Goal: Information Seeking & Learning: Check status

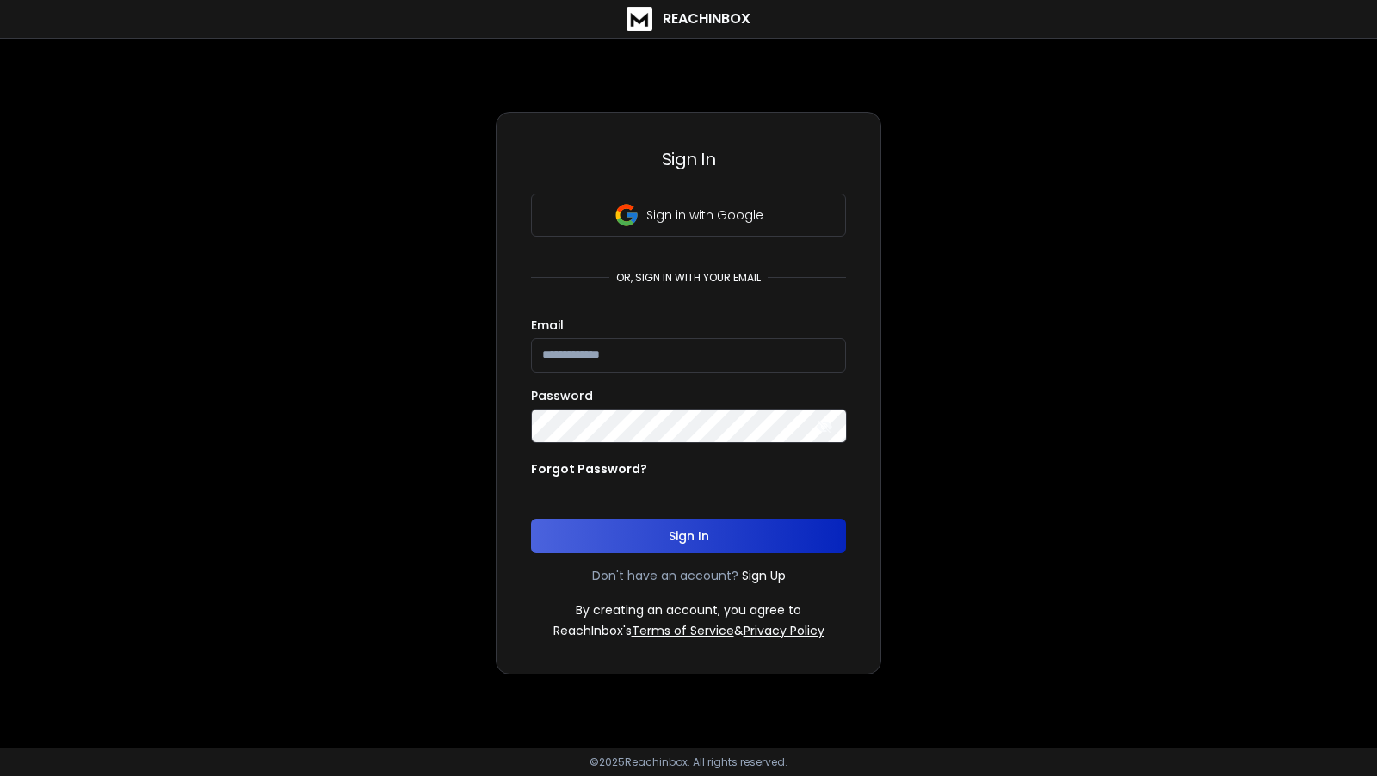
type input "**********"
click at [685, 538] on button "Sign In" at bounding box center [688, 536] width 315 height 34
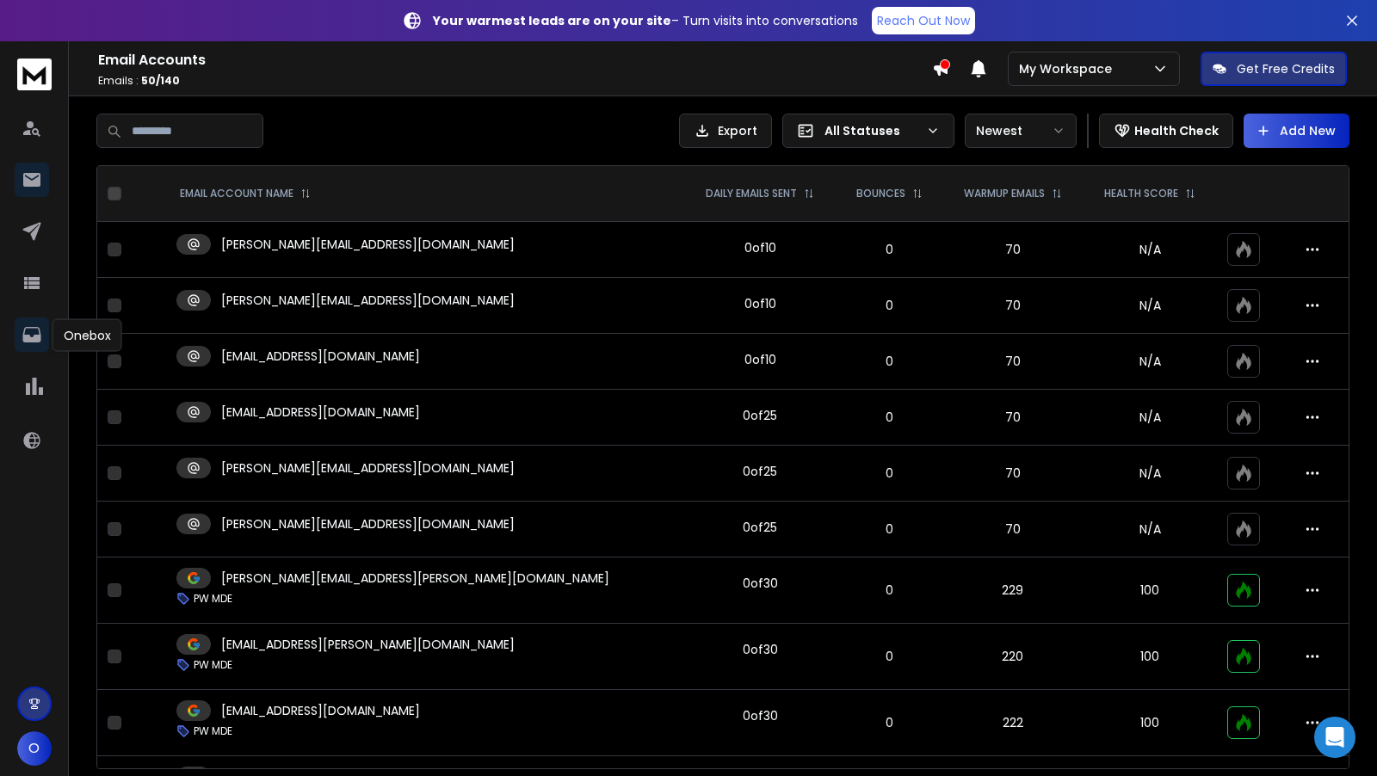
click at [30, 337] on icon at bounding box center [31, 334] width 18 height 15
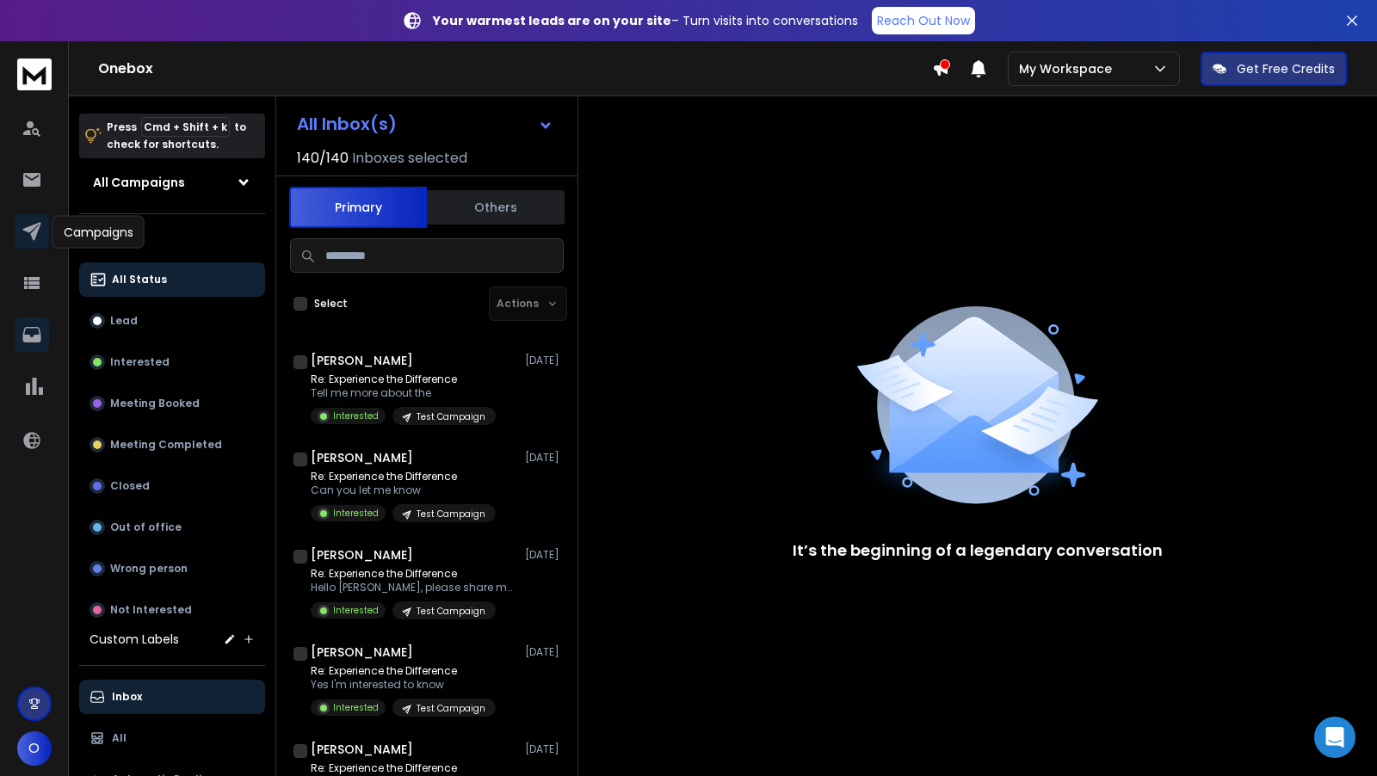
click at [27, 237] on icon at bounding box center [32, 231] width 21 height 21
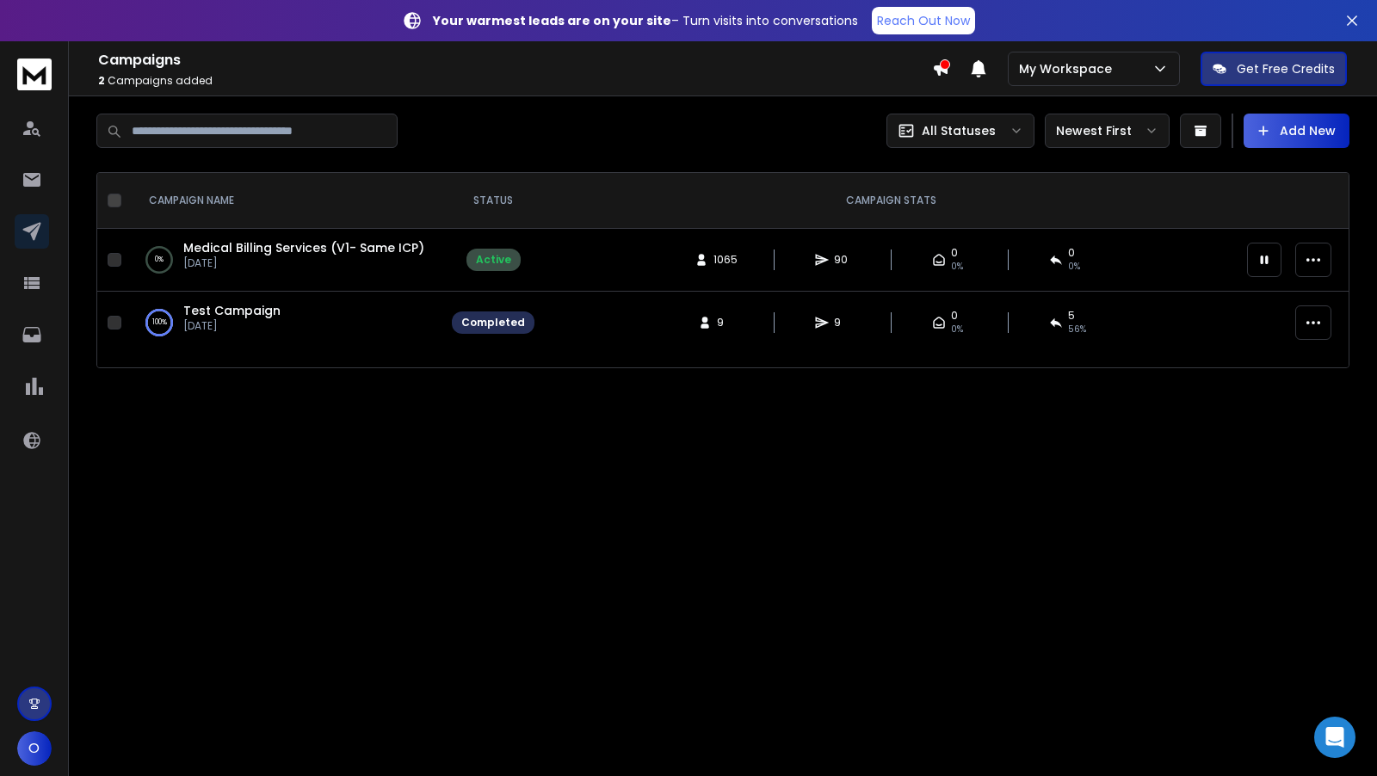
click at [592, 261] on div "1065 90 0 0% 0 0 %" at bounding box center [890, 260] width 671 height 28
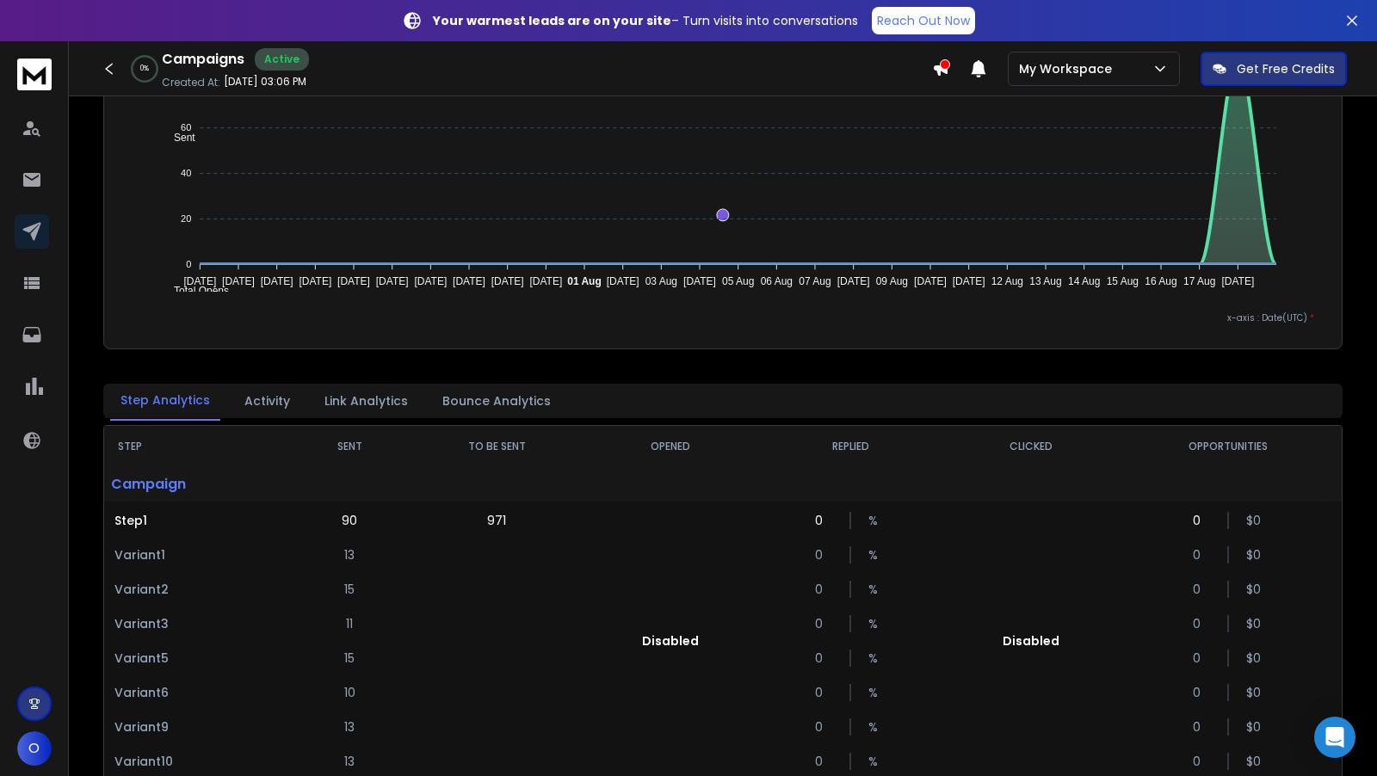
scroll to position [542, 0]
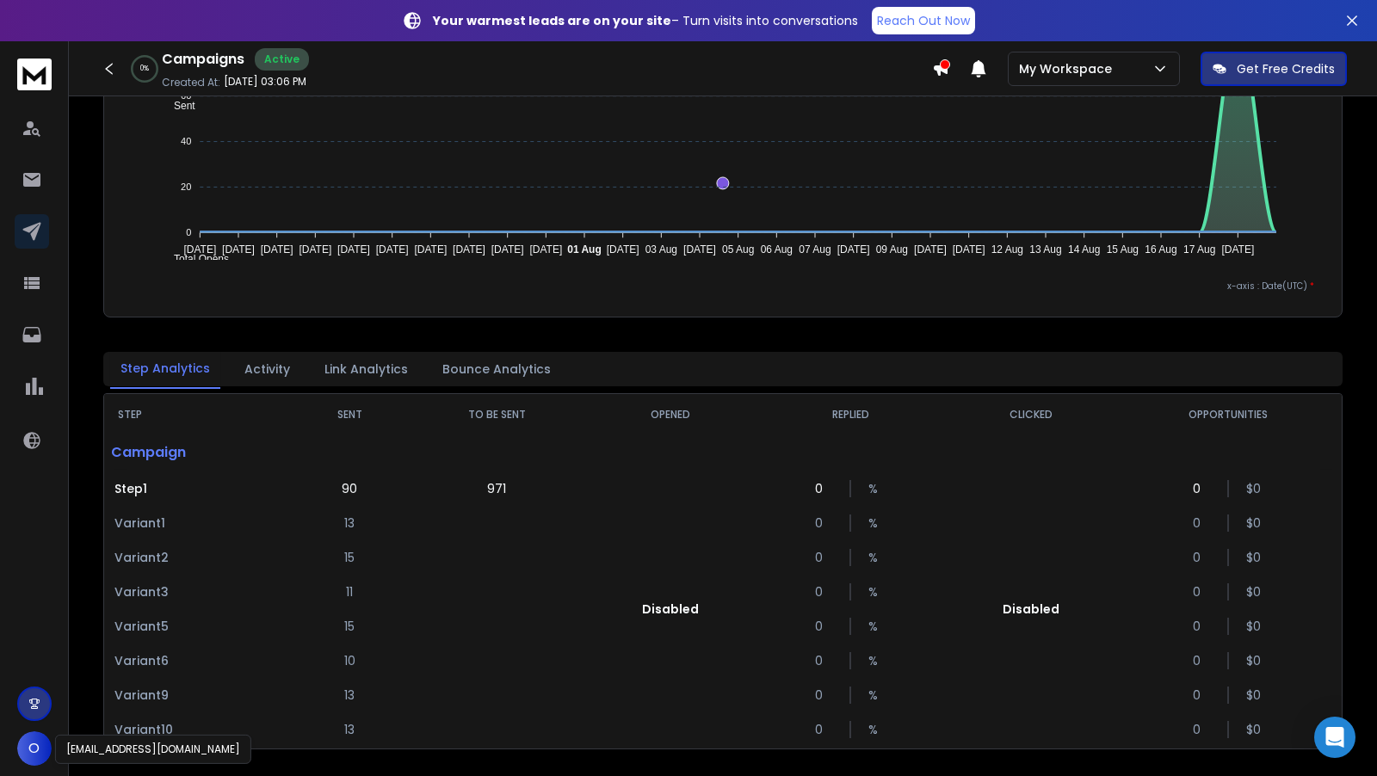
click at [42, 747] on span "O" at bounding box center [34, 748] width 34 height 34
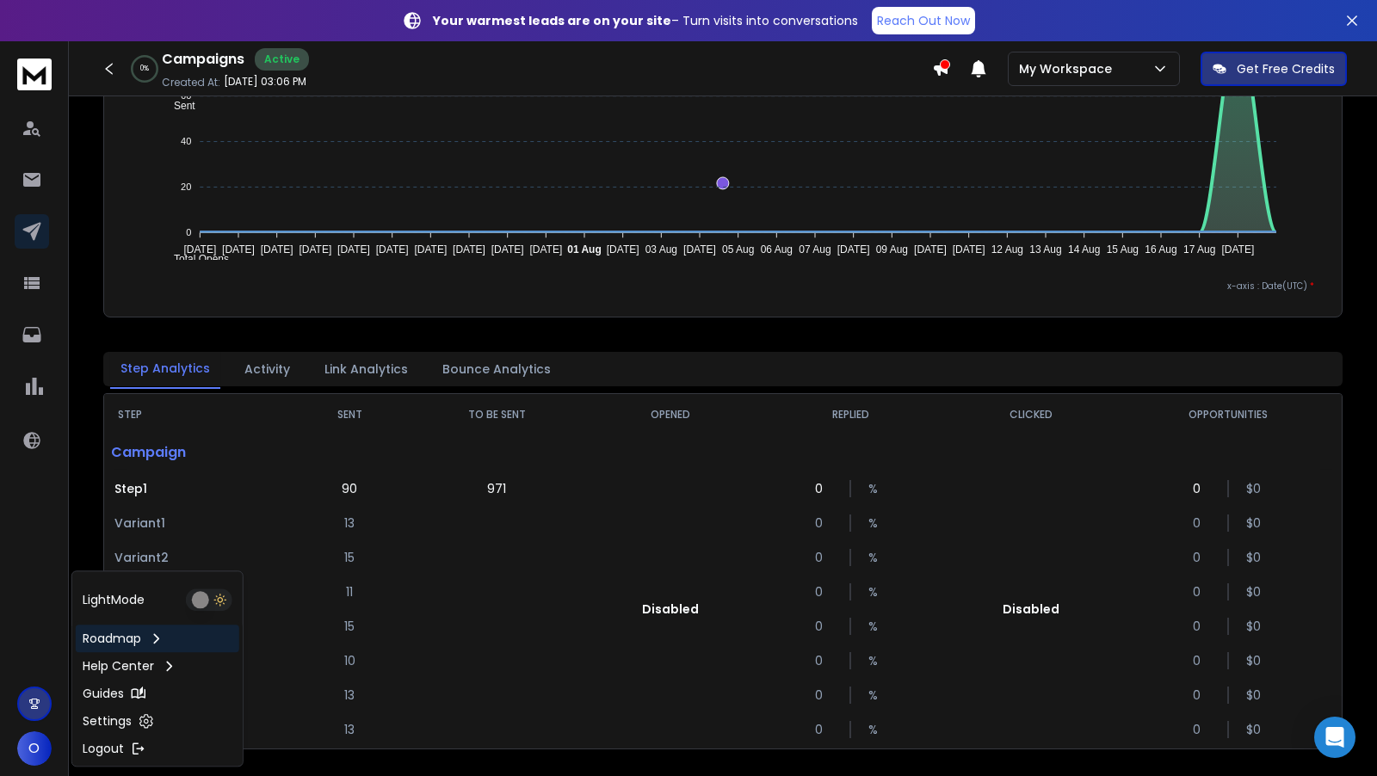
click at [213, 601] on icon at bounding box center [220, 600] width 14 height 14
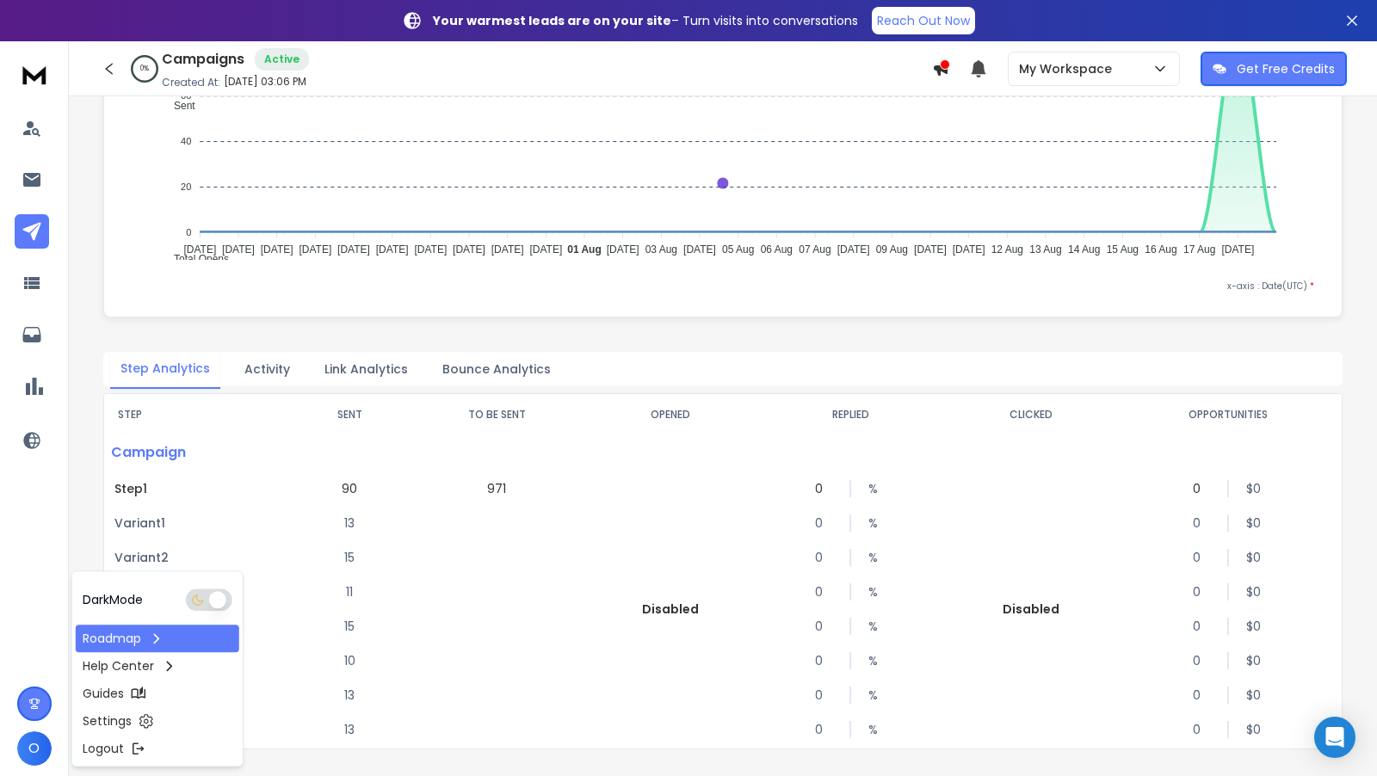
click at [9, 496] on div "O" at bounding box center [34, 412] width 69 height 742
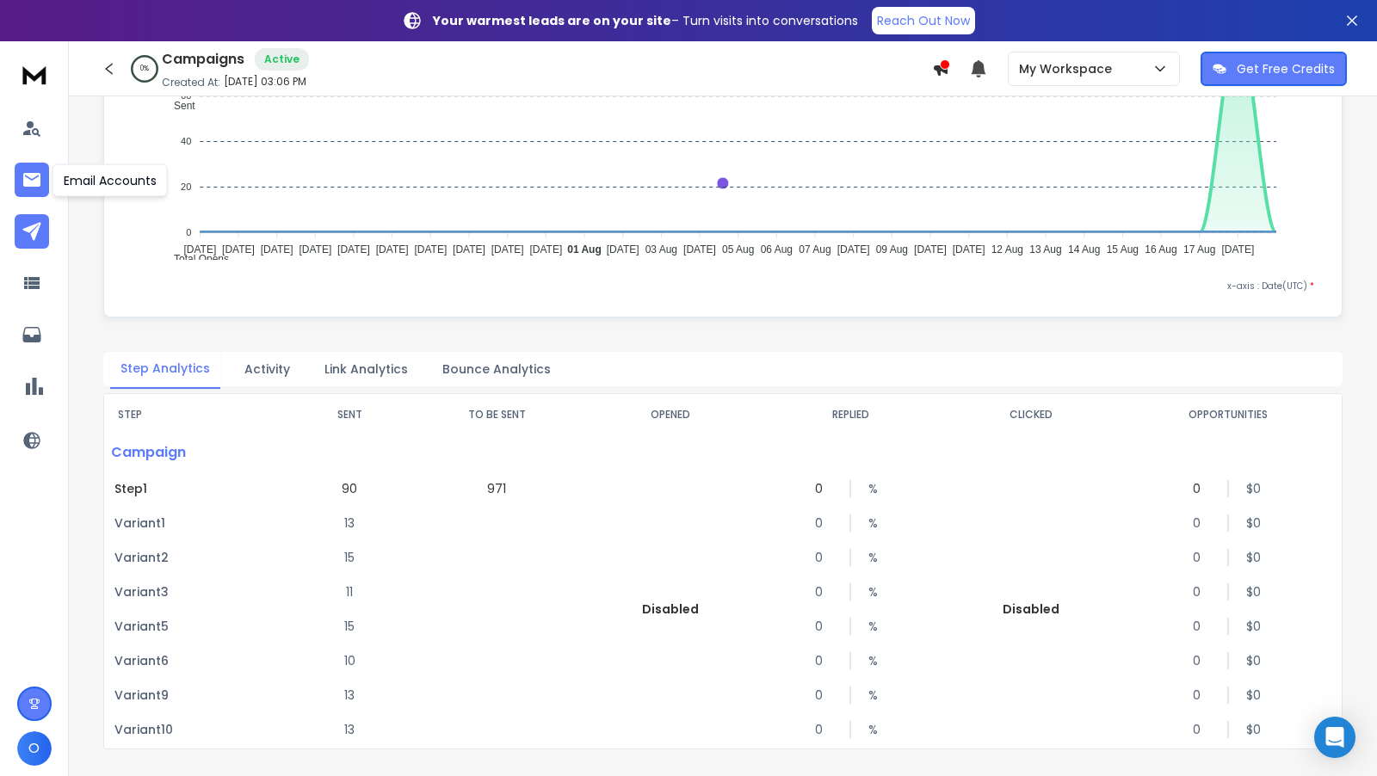
click at [33, 163] on link at bounding box center [32, 180] width 34 height 34
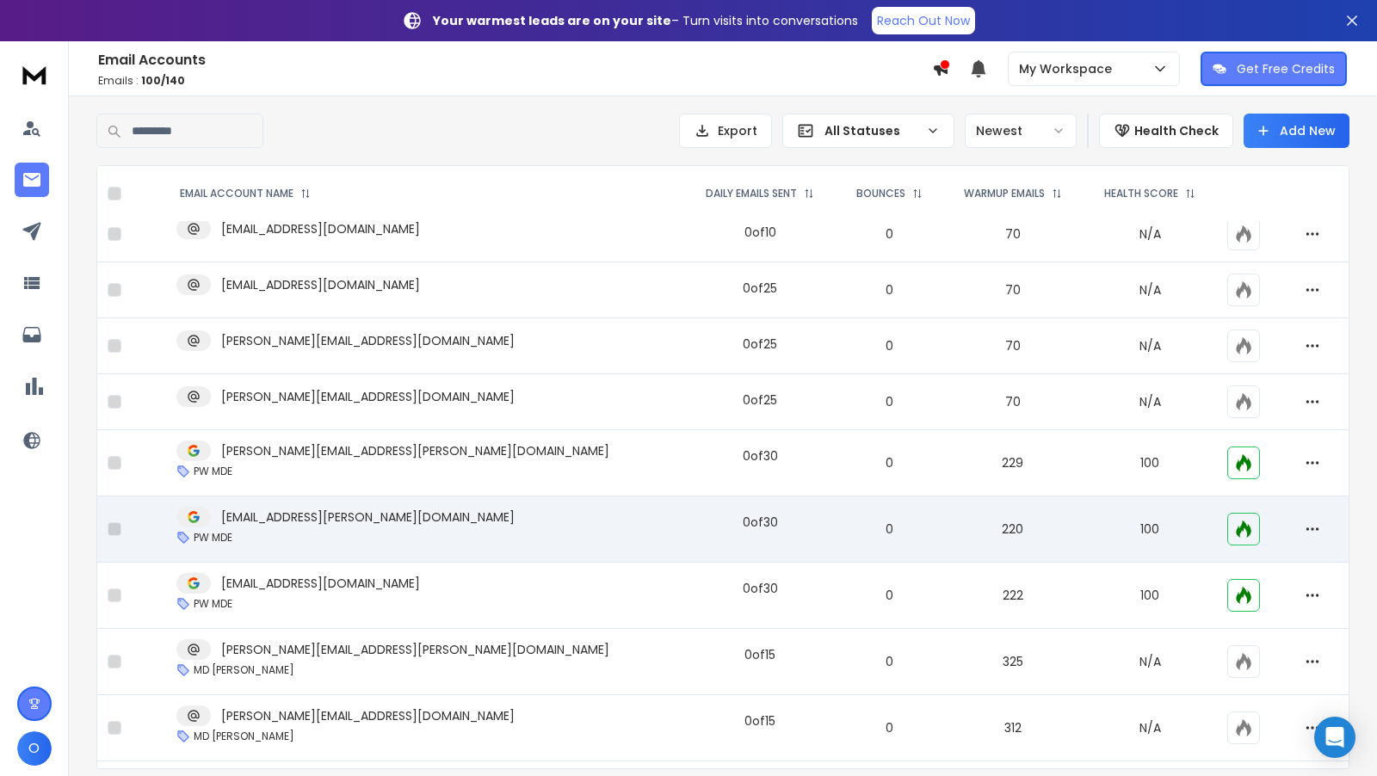
scroll to position [148, 0]
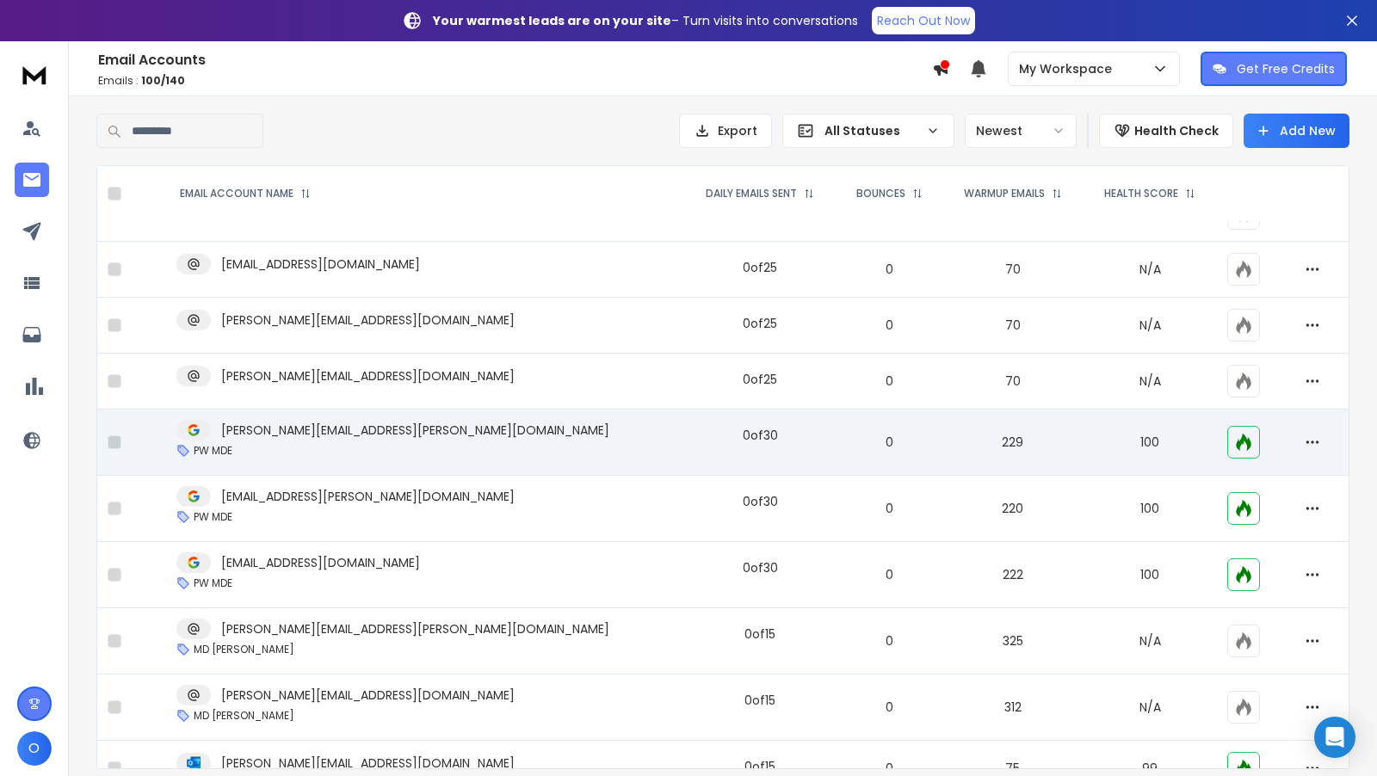
click at [524, 444] on div "PW MDE" at bounding box center [424, 451] width 497 height 14
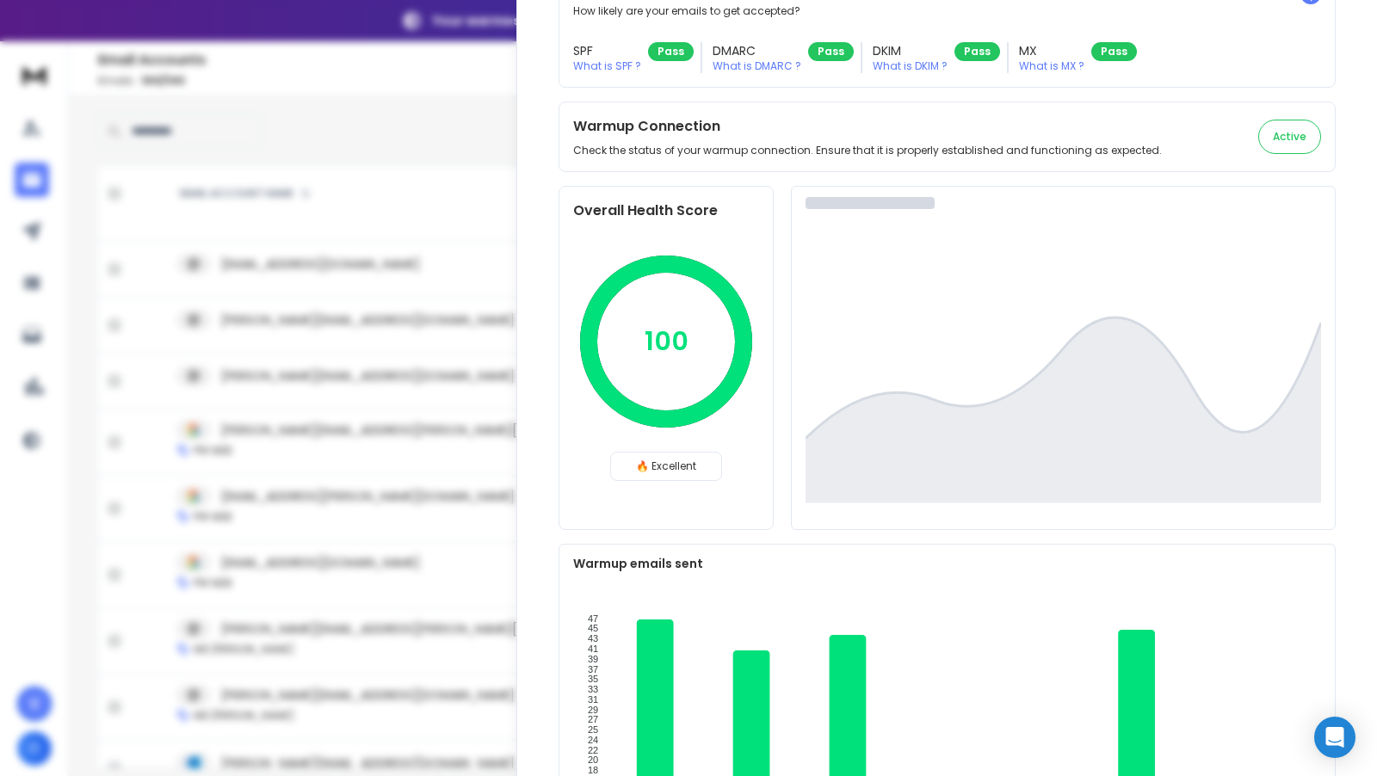
scroll to position [622, 0]
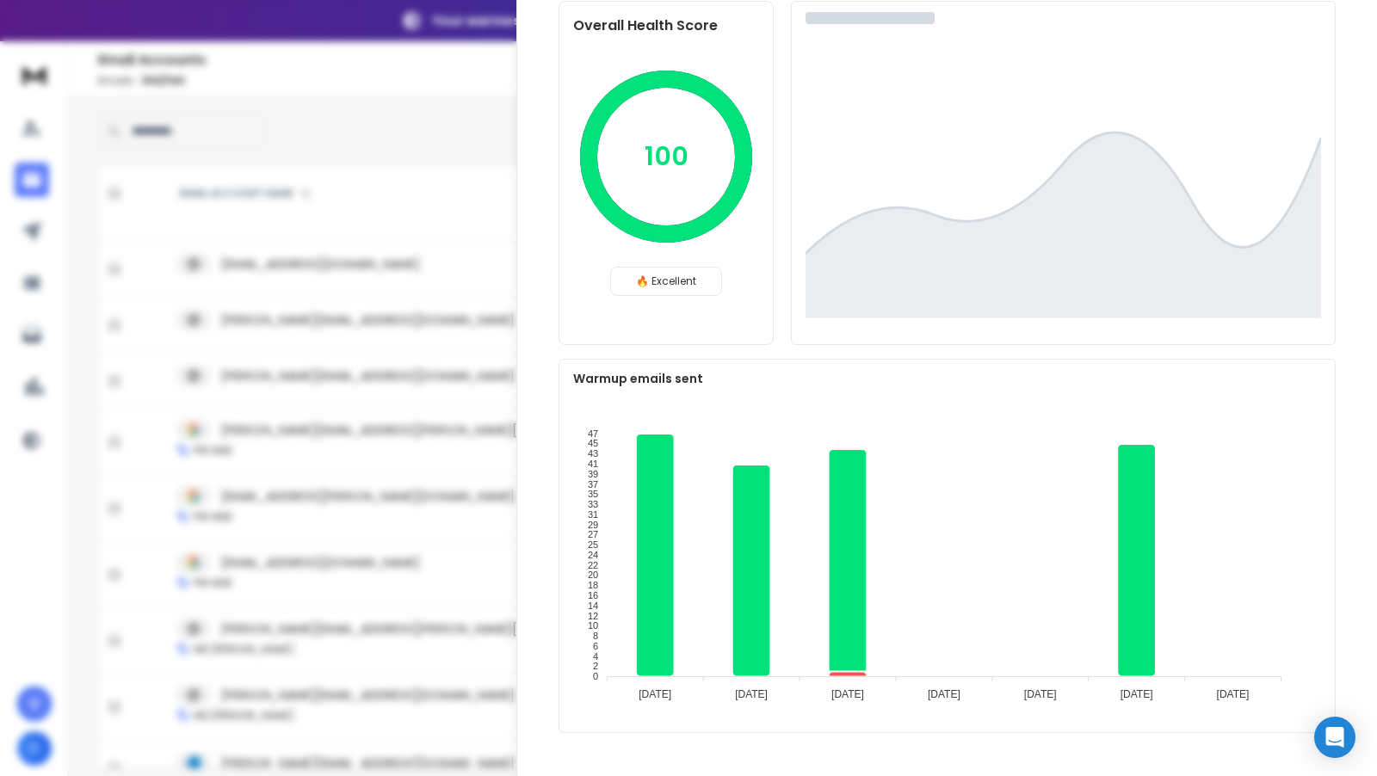
click at [261, 428] on div at bounding box center [688, 388] width 1377 height 776
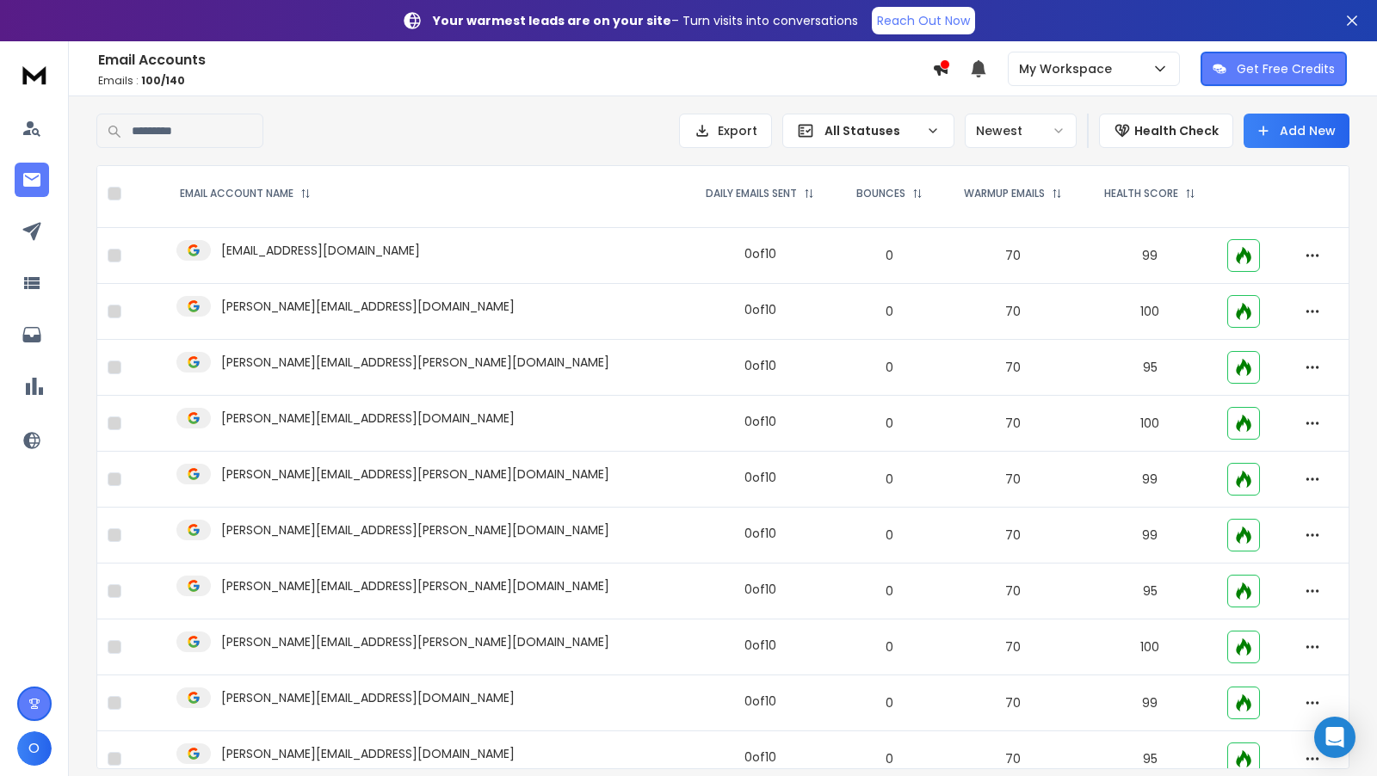
scroll to position [1940, 0]
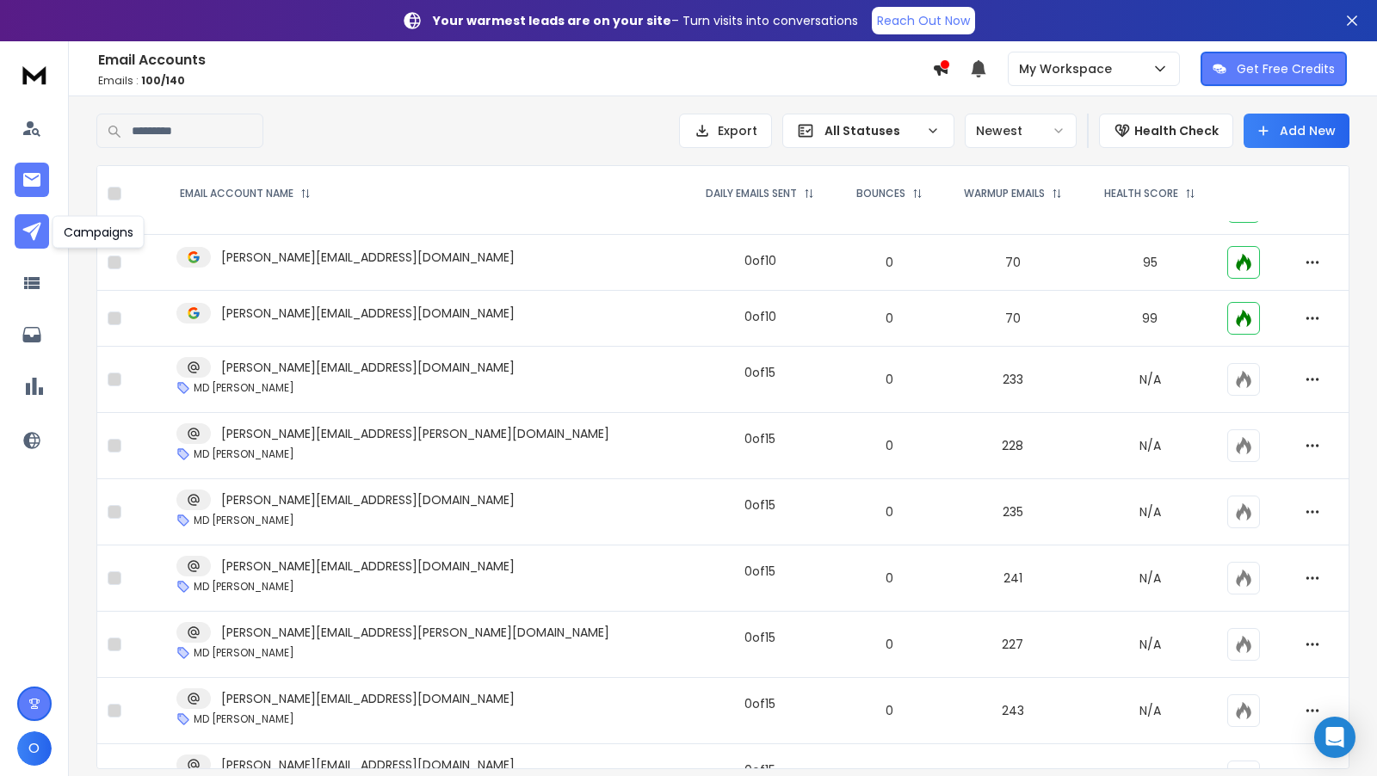
click at [19, 241] on link at bounding box center [32, 231] width 34 height 34
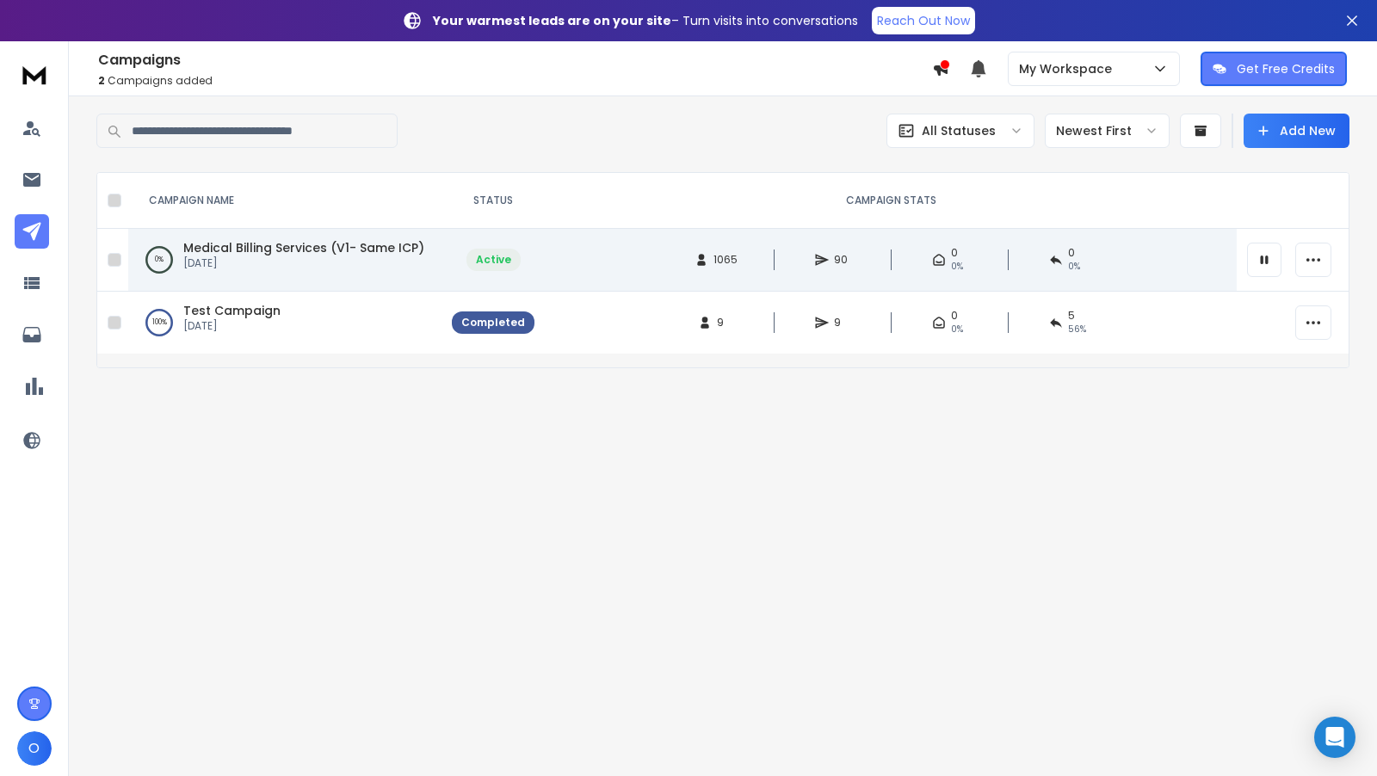
click at [281, 286] on td "0 % Medical Billing Services (V1- Same ICP) [DATE]" at bounding box center [284, 260] width 313 height 63
